Goal: Task Accomplishment & Management: Manage account settings

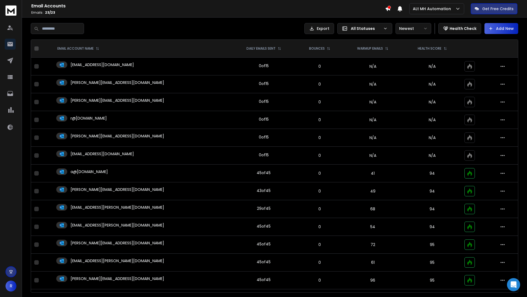
drag, startPoint x: 450, startPoint y: 10, endPoint x: 347, endPoint y: 18, distance: 102.7
click at [347, 18] on div "Email Accounts Emails : 23 / 23 ALt MH Automation Get Free Credits Export All S…" at bounding box center [263, 149] width 527 height 298
click at [224, 15] on div "Email Accounts Emails : 23 / 23 ALt MH Automation Get Free Credits" at bounding box center [263, 9] width 527 height 18
click at [52, 28] on input at bounding box center [57, 28] width 53 height 11
type input "**"
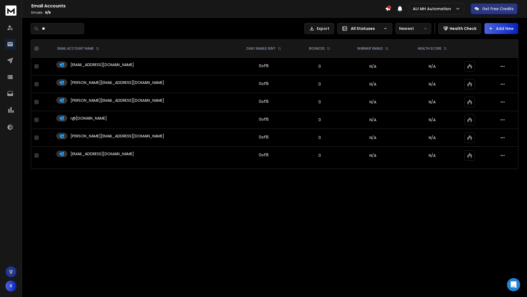
click at [59, 31] on input "**" at bounding box center [57, 28] width 53 height 11
type input "*"
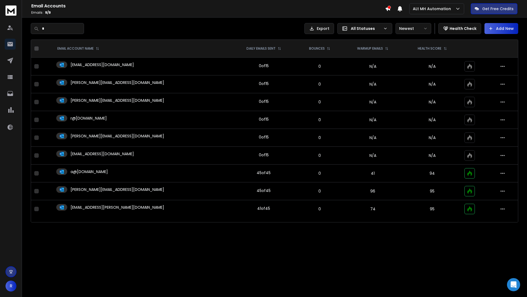
click at [49, 27] on input "*" at bounding box center [57, 28] width 53 height 11
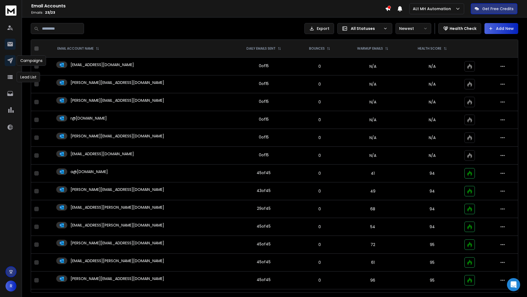
click at [5, 56] on link at bounding box center [10, 60] width 11 height 11
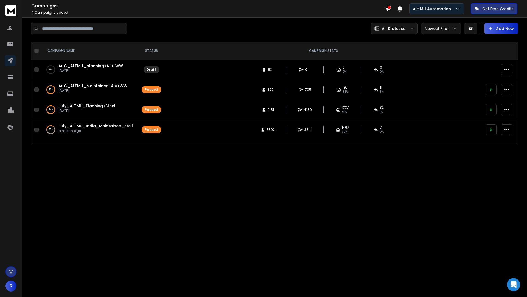
click at [427, 4] on button "ALt MH Automation" at bounding box center [436, 8] width 55 height 11
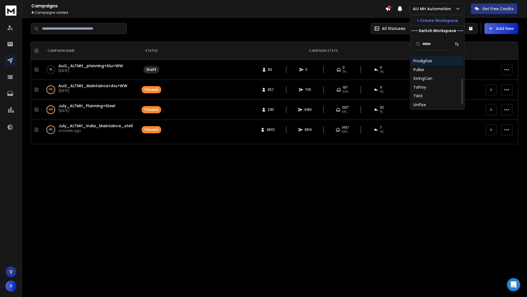
scroll to position [59, 0]
click at [414, 100] on div "Zariyaa" at bounding box center [437, 104] width 52 height 9
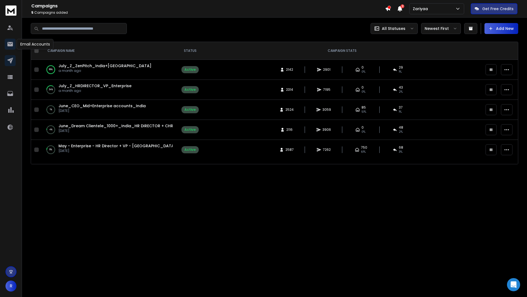
click at [12, 42] on icon at bounding box center [9, 44] width 5 height 4
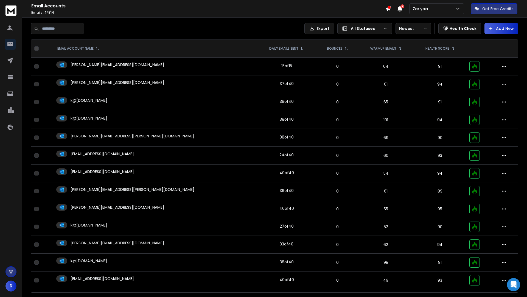
scroll to position [1, 0]
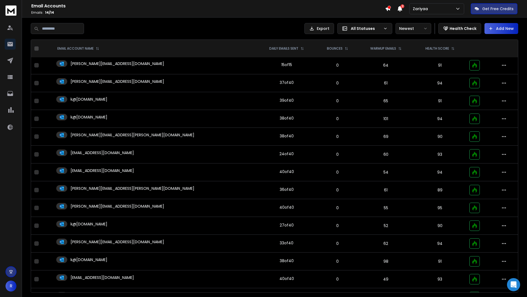
click at [171, 65] on div "keerti@teamzariyaa.com" at bounding box center [154, 63] width 197 height 7
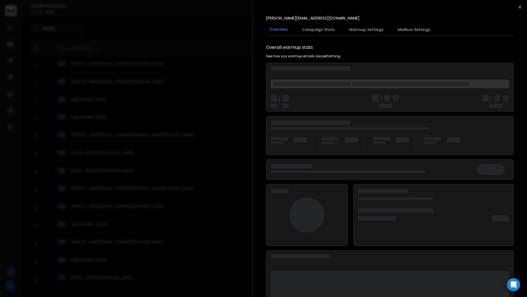
click at [406, 32] on button "Mailbox Settings" at bounding box center [413, 30] width 39 height 12
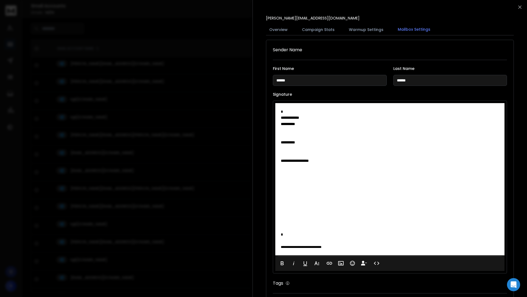
click at [183, 189] on div at bounding box center [263, 148] width 527 height 297
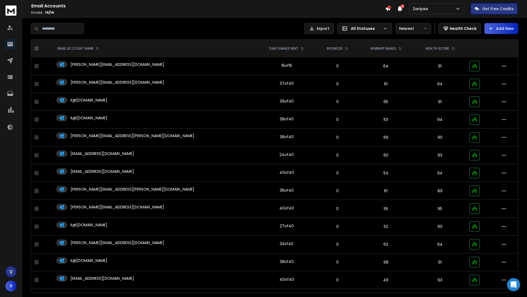
scroll to position [0, 0]
click at [34, 47] on th at bounding box center [42, 49] width 22 height 18
click at [39, 50] on div at bounding box center [43, 48] width 19 height 4
click at [35, 53] on th at bounding box center [42, 49] width 22 height 18
click at [35, 46] on button "Select this Page" at bounding box center [36, 48] width 4 height 4
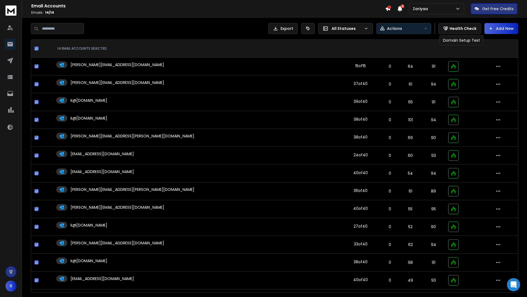
click at [404, 29] on div "Actions" at bounding box center [401, 28] width 42 height 5
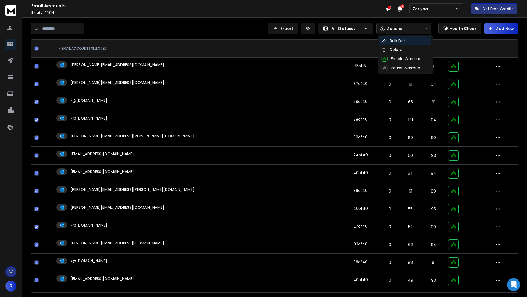
click at [394, 41] on div "Bulk Edit" at bounding box center [393, 40] width 24 height 5
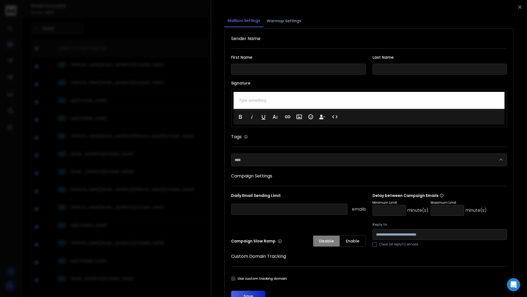
click at [285, 208] on input "number" at bounding box center [289, 209] width 116 height 11
type input "**"
click at [258, 296] on button "Save" at bounding box center [248, 296] width 34 height 11
click at [120, 196] on div at bounding box center [263, 148] width 527 height 297
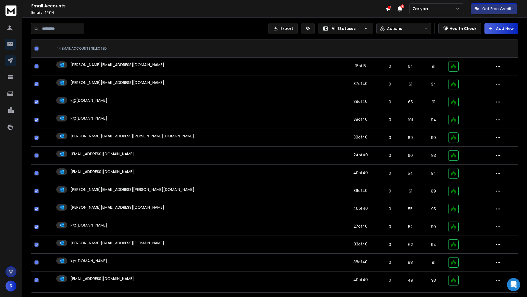
click at [12, 58] on icon at bounding box center [10, 60] width 7 height 7
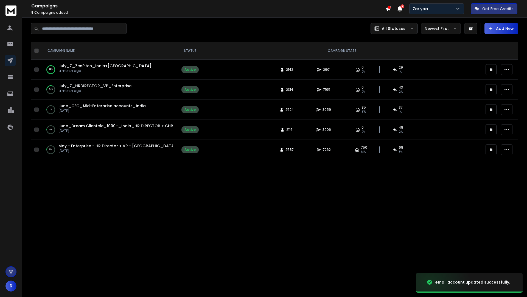
click at [448, 10] on div "Zariyaa" at bounding box center [437, 8] width 48 height 5
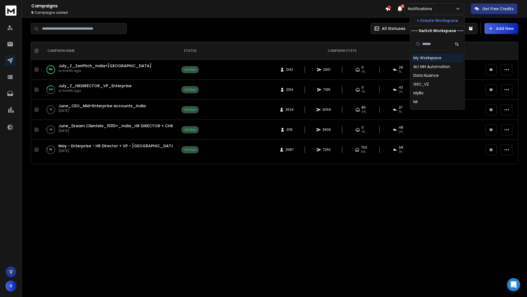
click at [398, 7] on icon at bounding box center [399, 8] width 5 height 5
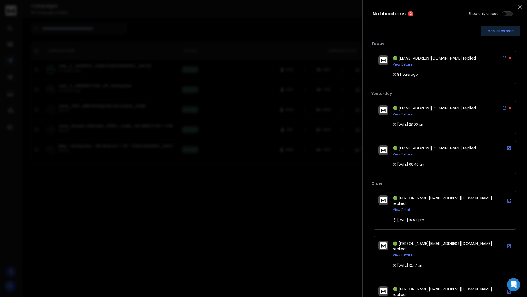
click at [501, 33] on button "Mark all as read" at bounding box center [501, 31] width 40 height 11
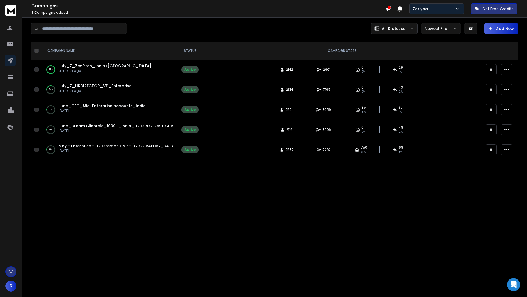
click at [447, 8] on div "Zariyaa" at bounding box center [437, 8] width 48 height 5
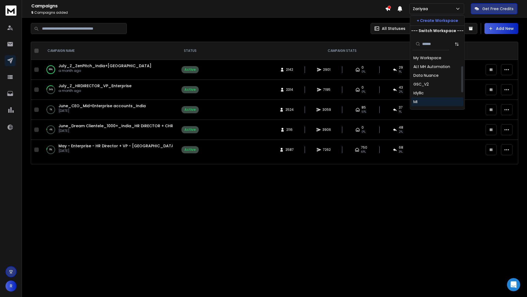
scroll to position [59, 0]
